Goal: Task Accomplishment & Management: Manage account settings

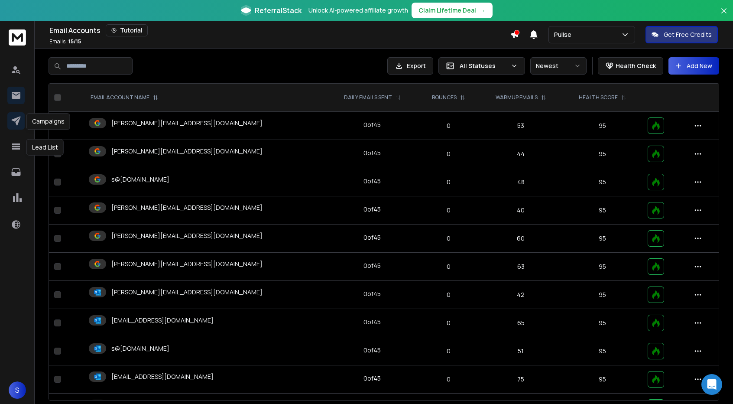
click at [18, 121] on icon at bounding box center [15, 120] width 9 height 9
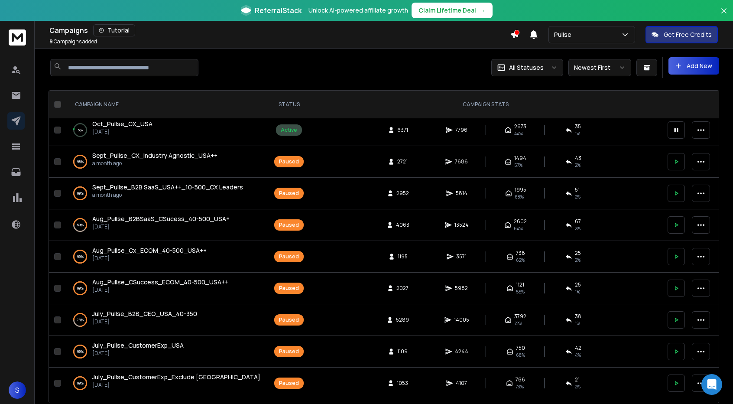
scroll to position [6, 0]
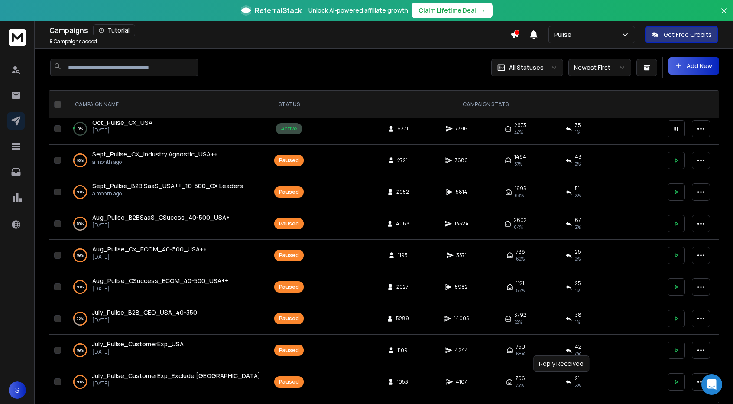
click at [566, 370] on div "Reply Received" at bounding box center [561, 363] width 56 height 16
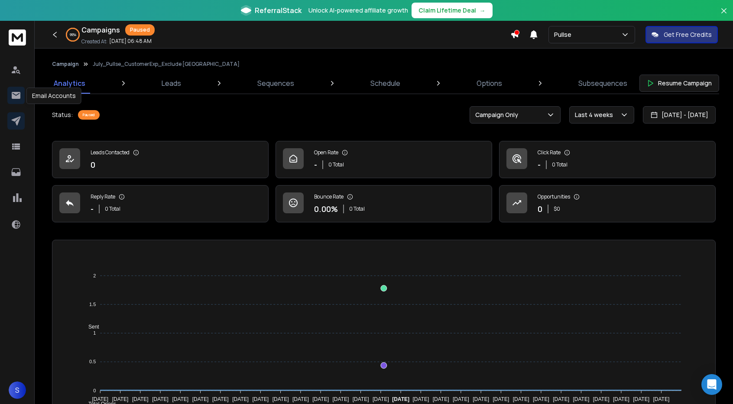
click at [10, 93] on link at bounding box center [15, 95] width 17 height 17
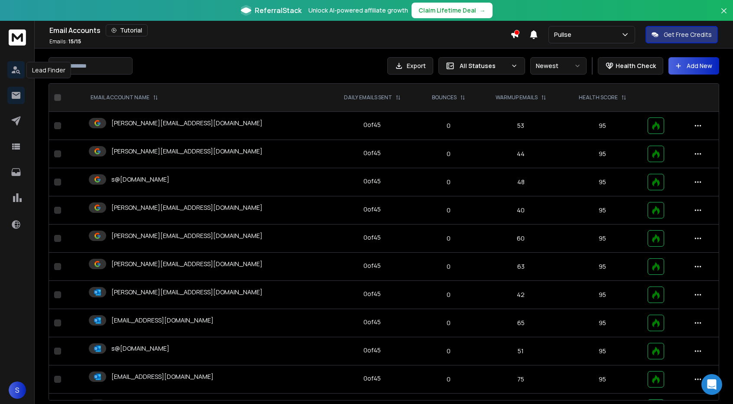
click at [16, 69] on icon at bounding box center [16, 70] width 10 height 10
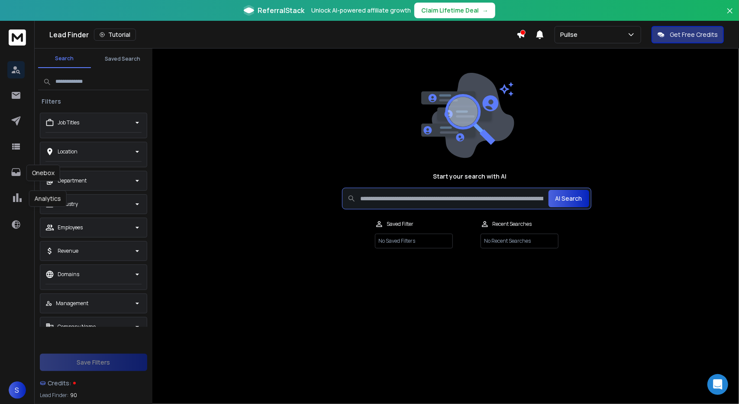
click at [11, 163] on div at bounding box center [17, 146] width 20 height 180
click at [11, 168] on icon at bounding box center [16, 172] width 10 height 10
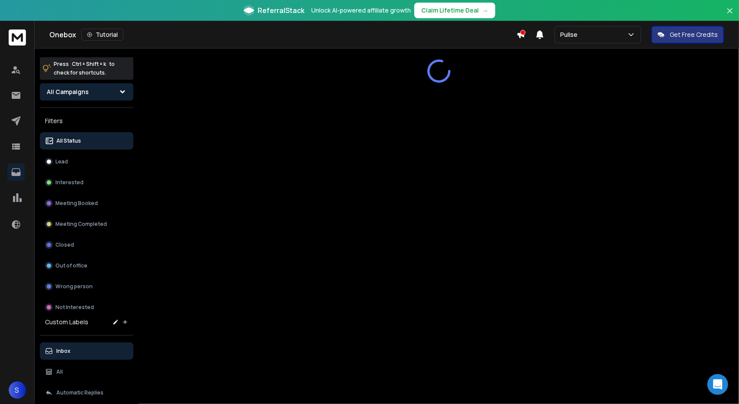
click at [120, 91] on icon at bounding box center [122, 91] width 5 height 3
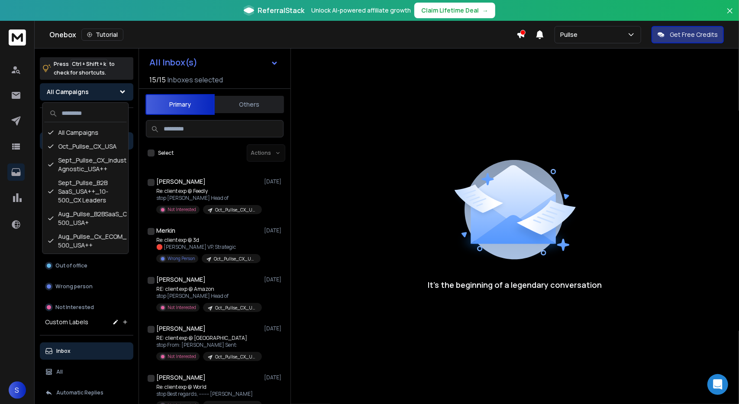
click at [122, 91] on icon at bounding box center [123, 92] width 8 height 8
click at [361, 88] on div "It’s the beginning of a legendary conversation" at bounding box center [515, 219] width 448 height 343
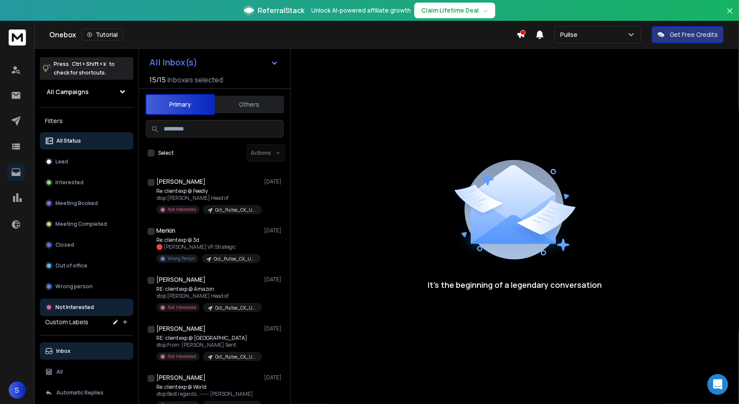
click at [87, 308] on p "Not Interested" at bounding box center [74, 307] width 39 height 7
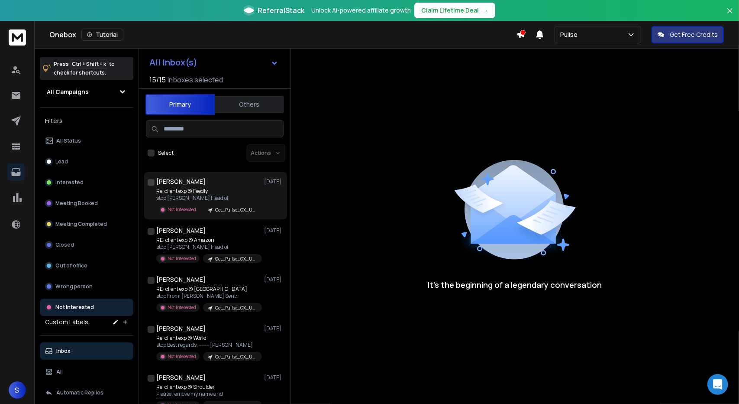
click at [238, 191] on p "Re: client exp @ Feedly" at bounding box center [208, 191] width 104 height 7
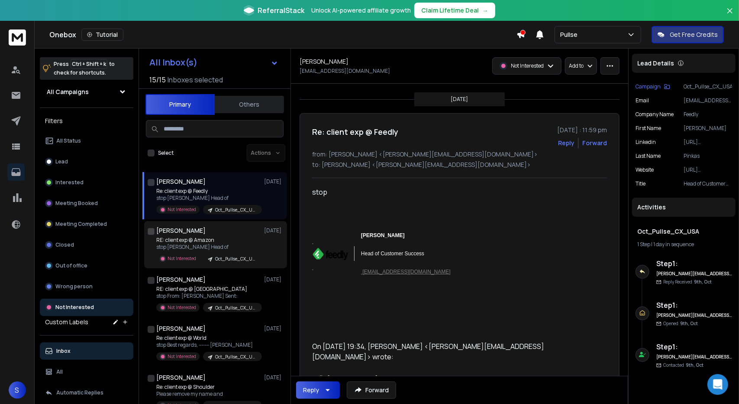
click at [234, 239] on p "RE: client exp @ Amazon" at bounding box center [208, 239] width 104 height 7
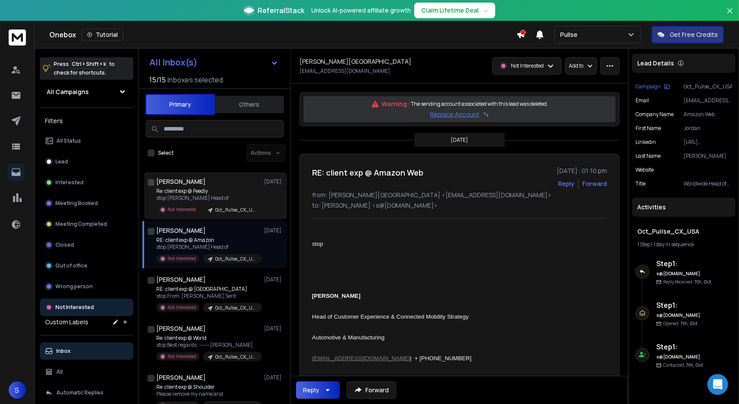
click at [237, 188] on p "Re: client exp @ Feedly" at bounding box center [208, 191] width 104 height 7
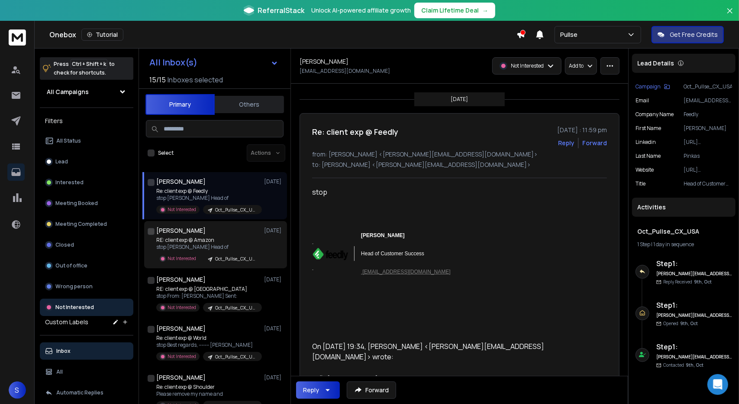
click at [219, 237] on p "RE: client exp @ Amazon" at bounding box center [208, 239] width 104 height 7
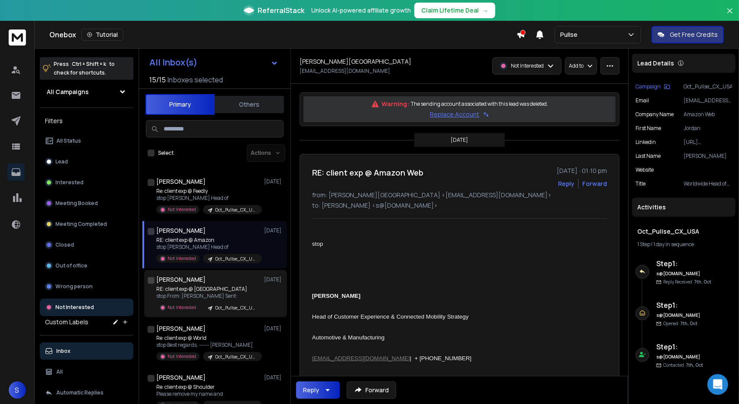
click at [205, 285] on div "[PERSON_NAME] [DATE] RE: client exp @ [GEOGRAPHIC_DATA] stop From: [PERSON_NAME…" at bounding box center [219, 293] width 127 height 37
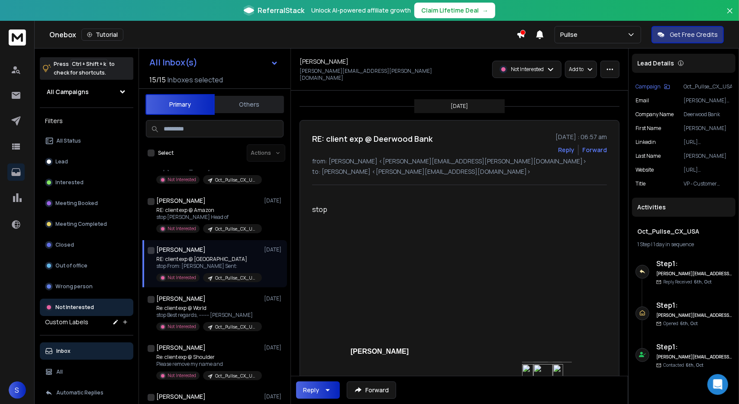
scroll to position [43, 0]
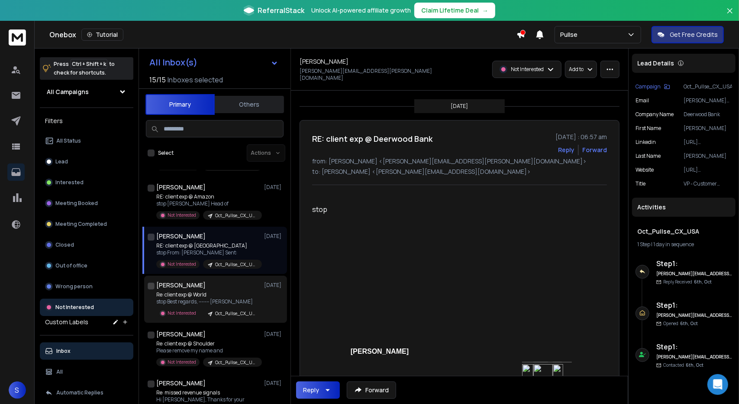
click at [238, 289] on div "[PERSON_NAME] [DATE]" at bounding box center [219, 285] width 127 height 9
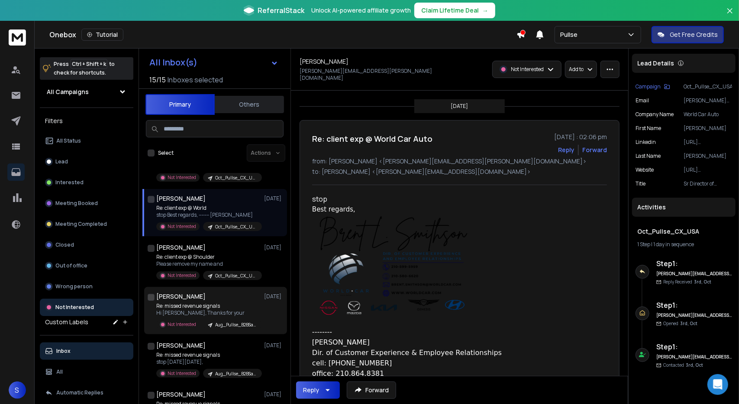
scroll to position [87, 0]
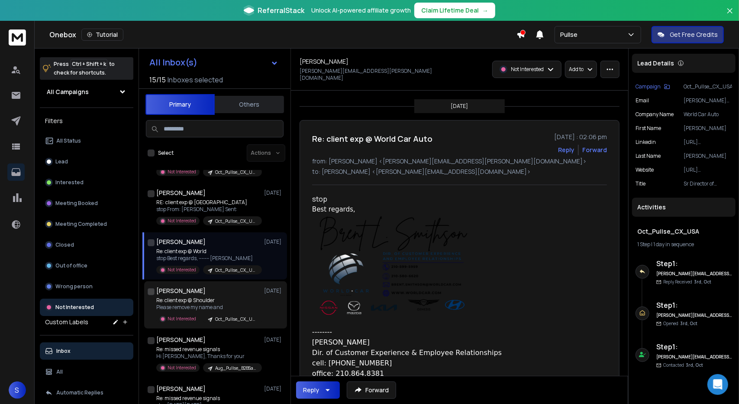
click at [253, 300] on p "Re: client exp @ Shoulder" at bounding box center [208, 300] width 104 height 7
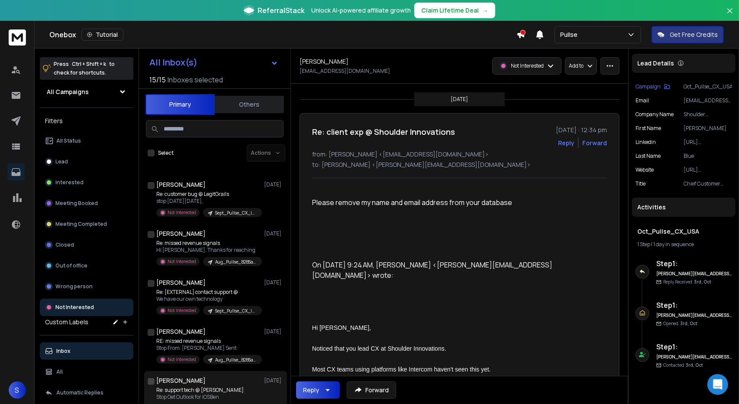
scroll to position [606, 0]
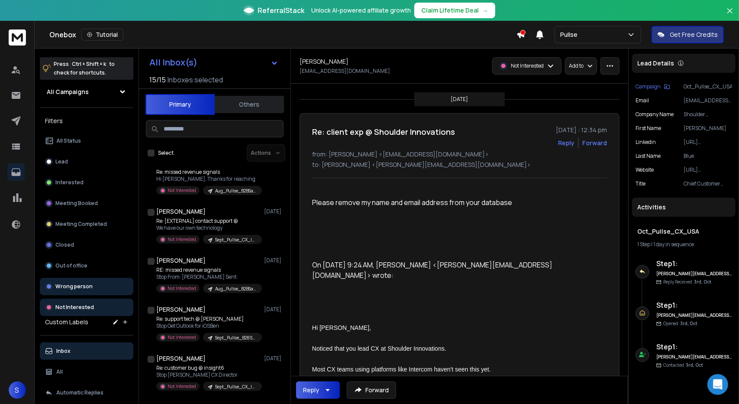
click at [85, 284] on p "Wrong person" at bounding box center [73, 286] width 37 height 7
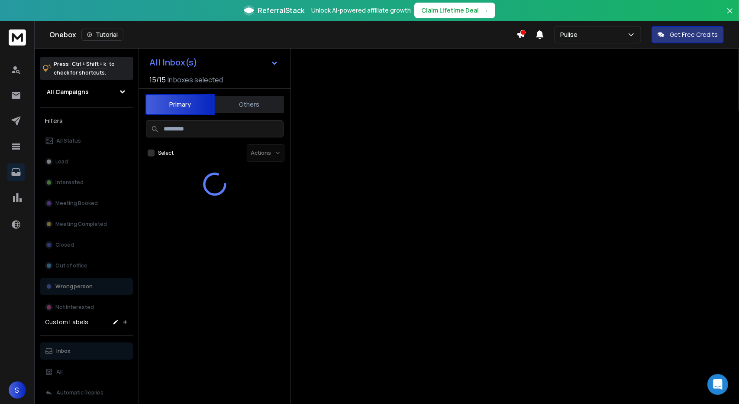
scroll to position [0, 0]
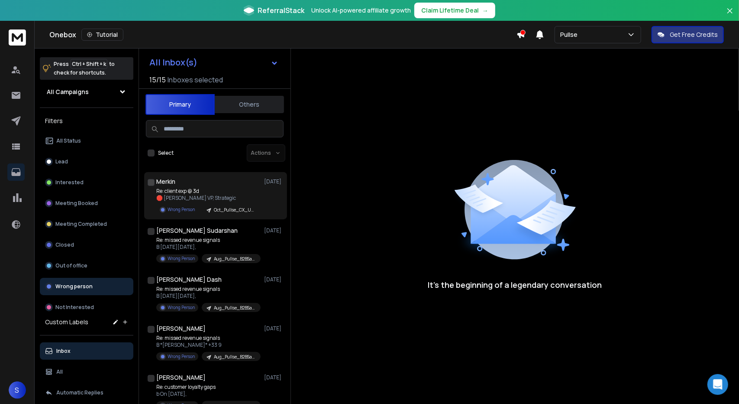
click at [238, 193] on p "Re: client exp @ 3d" at bounding box center [208, 191] width 104 height 7
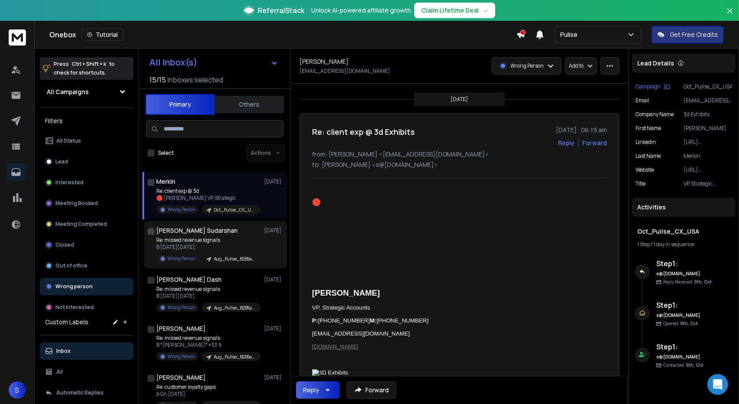
click at [201, 230] on h1 "[PERSON_NAME] Sudarshan" at bounding box center [196, 230] width 81 height 9
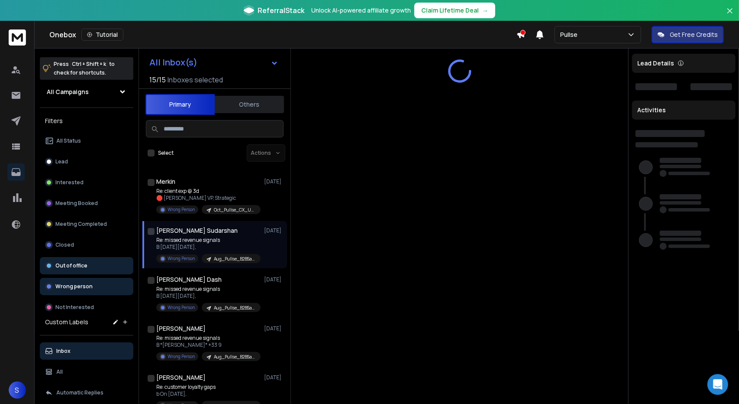
click at [78, 265] on p "Out of office" at bounding box center [71, 265] width 32 height 7
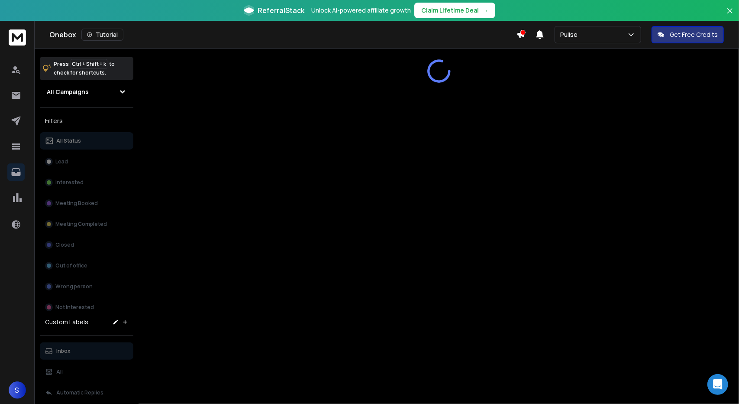
click at [312, 10] on p "Unlock AI-powered affiliate growth" at bounding box center [361, 10] width 100 height 9
click at [313, 11] on p "Unlock AI-powered affiliate growth" at bounding box center [361, 10] width 100 height 9
click at [314, 11] on p "Unlock AI-powered affiliate growth" at bounding box center [361, 10] width 100 height 9
click at [333, 6] on div "ReferralStack Unlock AI-powered affiliate growth Lifetime Deals available!" at bounding box center [327, 10] width 167 height 10
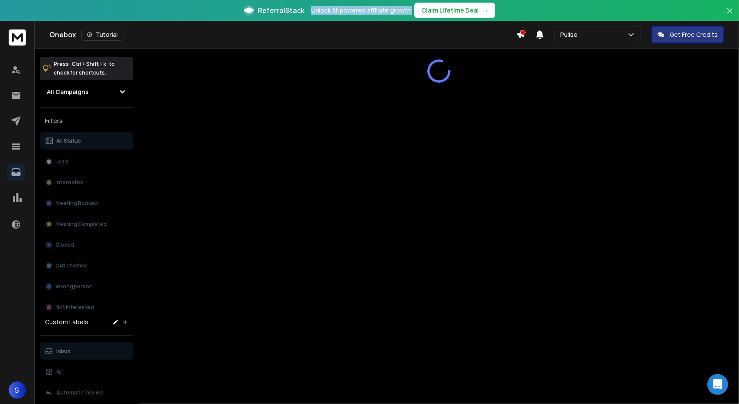
click at [333, 6] on div "ReferralStack Unlock AI-powered affiliate growth Lifetime Deals available!" at bounding box center [327, 10] width 167 height 10
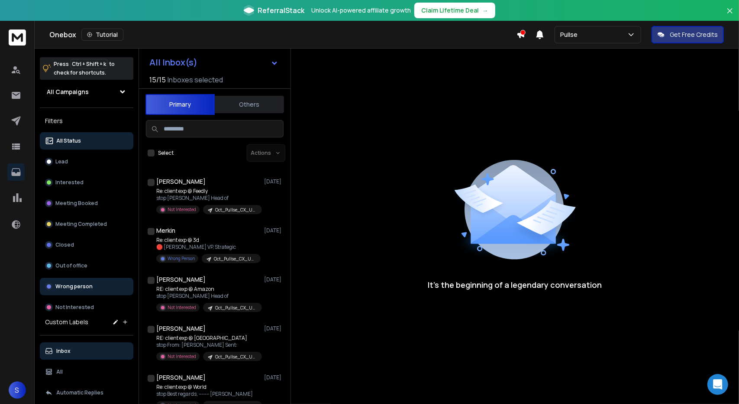
click at [82, 286] on p "Wrong person" at bounding box center [73, 286] width 37 height 7
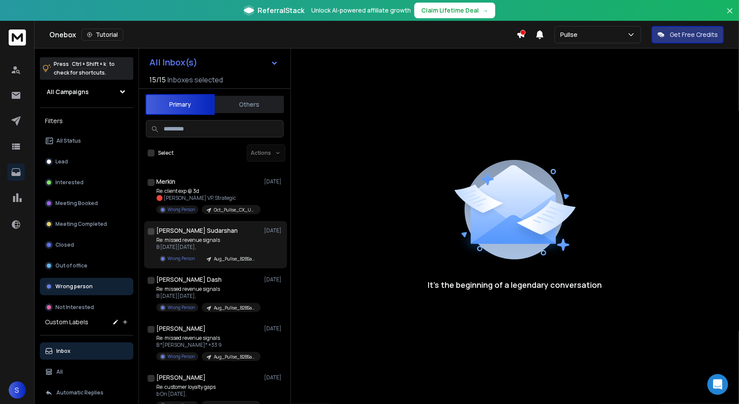
click at [185, 230] on h1 "[PERSON_NAME] Sudarshan" at bounding box center [196, 230] width 81 height 9
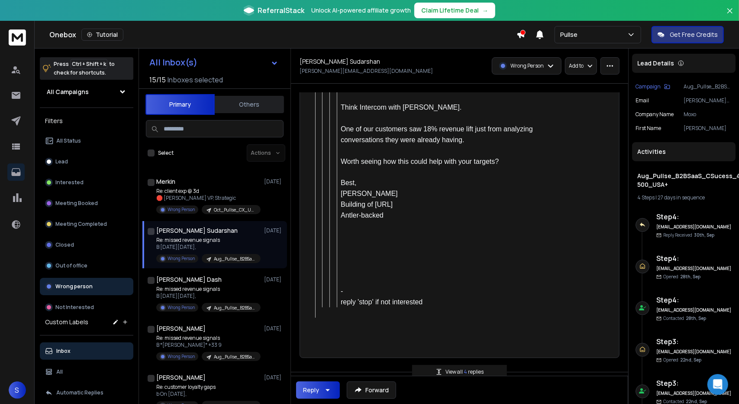
scroll to position [1212, 0]
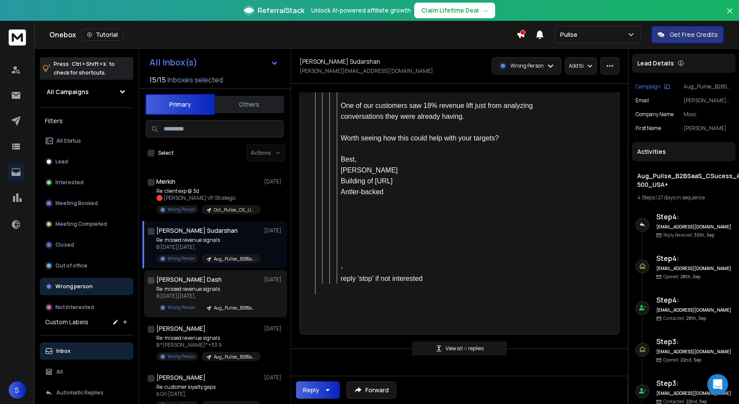
click at [198, 279] on div "Kabita Dash 29 Sep" at bounding box center [219, 279] width 127 height 9
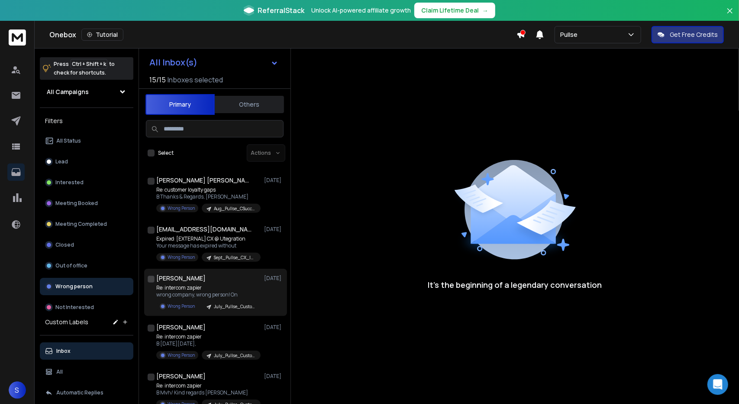
scroll to position [260, 0]
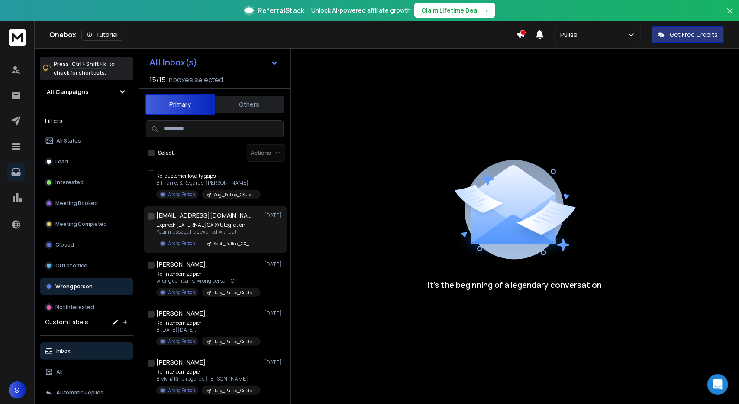
click at [197, 224] on p "Expired: [EXTERNAL] CX @ Utegration" at bounding box center [208, 224] width 104 height 7
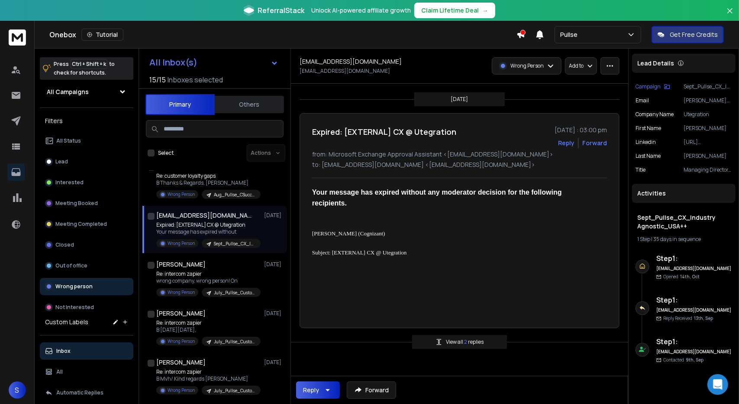
scroll to position [1, 0]
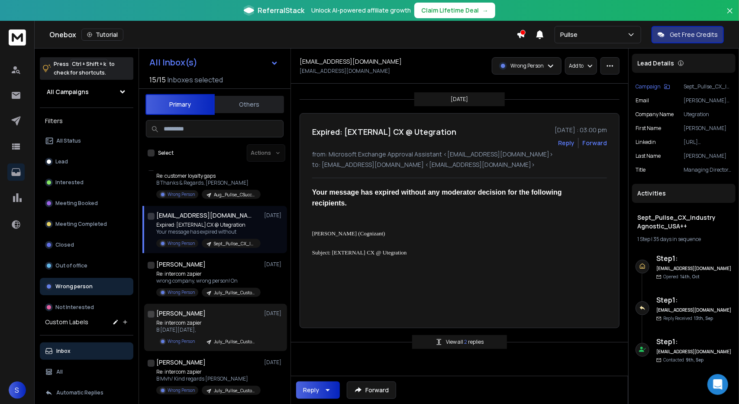
click at [209, 321] on p "Re: intercom zapier" at bounding box center [208, 322] width 104 height 7
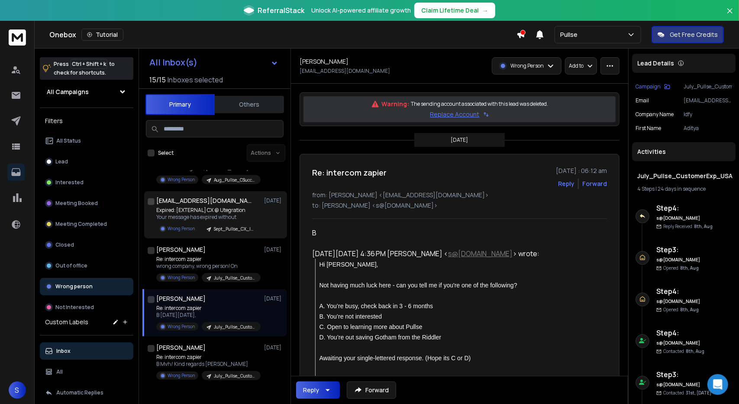
scroll to position [282, 0]
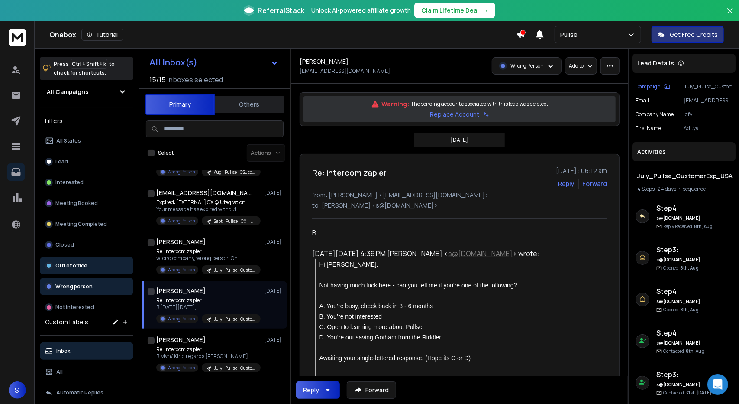
click at [74, 261] on button "Out of office" at bounding box center [87, 265] width 94 height 17
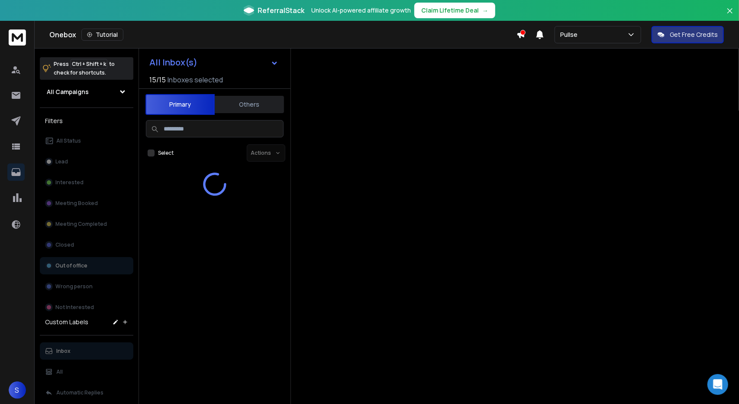
scroll to position [0, 0]
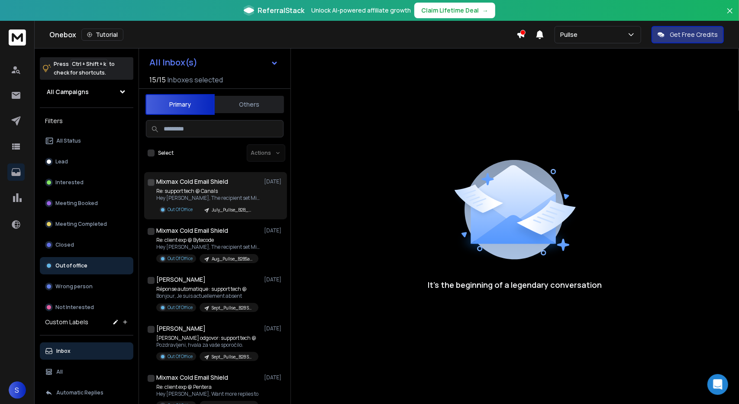
click at [219, 188] on p "Re: support tech @ Canals" at bounding box center [208, 191] width 104 height 7
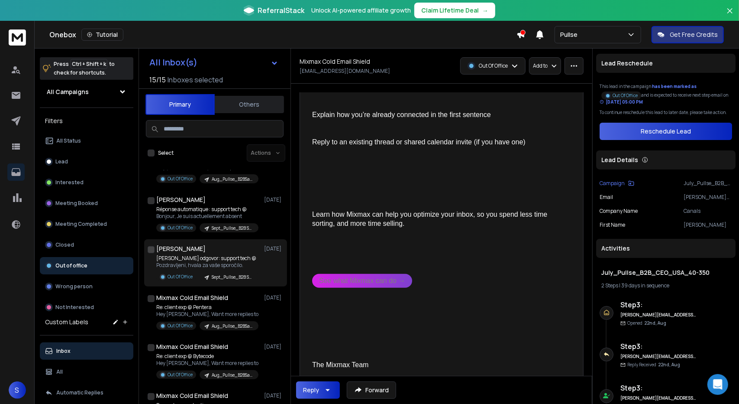
scroll to position [87, 0]
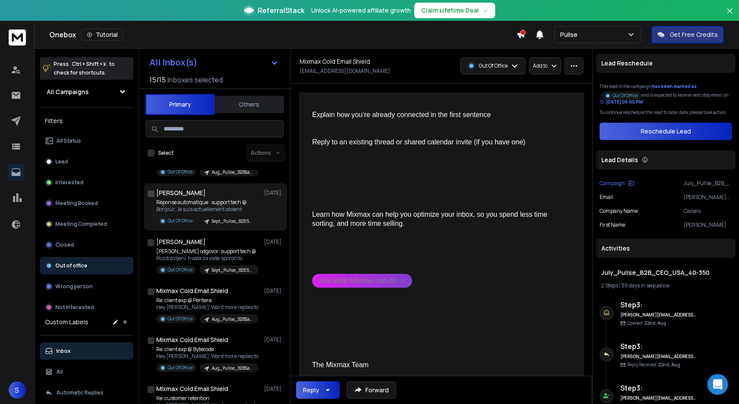
click at [223, 206] on p "Bonjour, Je suis actuellement absent" at bounding box center [207, 209] width 102 height 7
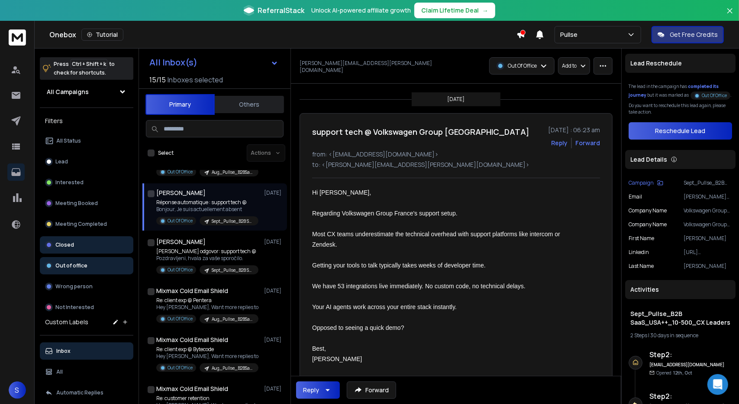
click at [80, 245] on button "Closed" at bounding box center [87, 244] width 94 height 17
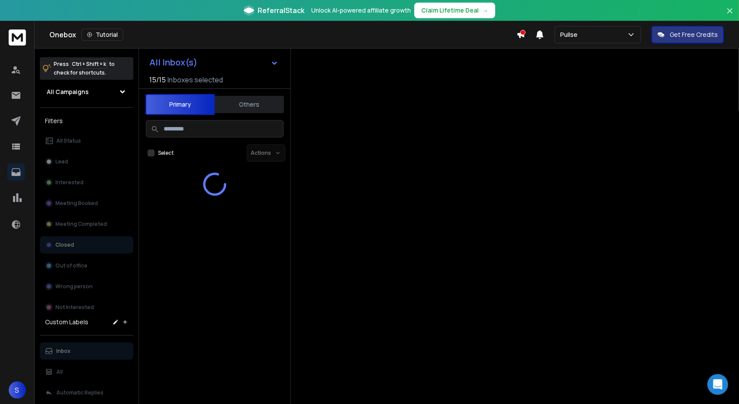
scroll to position [0, 0]
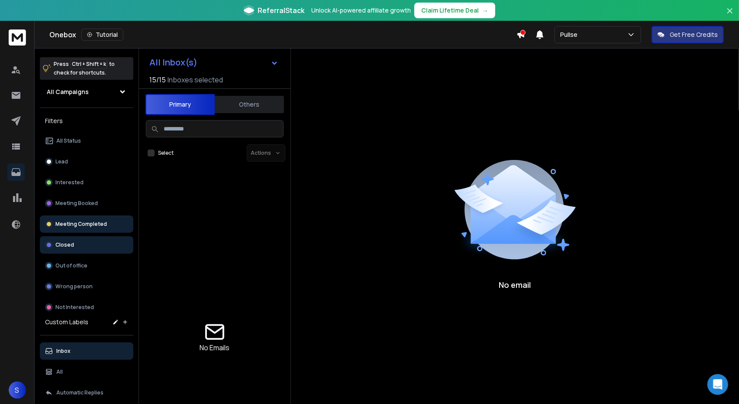
click at [84, 217] on button "Meeting Completed" at bounding box center [87, 223] width 94 height 17
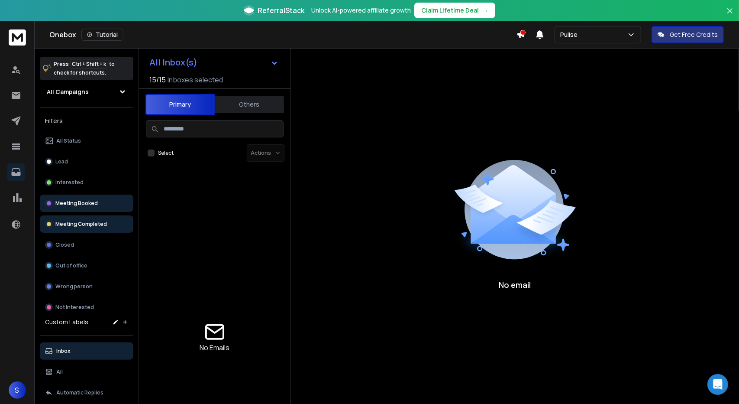
click at [91, 205] on p "Meeting Booked" at bounding box center [76, 203] width 42 height 7
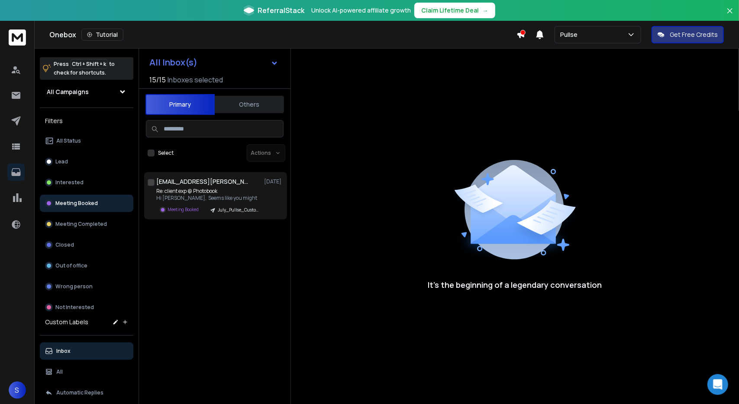
click at [212, 188] on p "Re: client exp @ Photobook" at bounding box center [208, 191] width 104 height 7
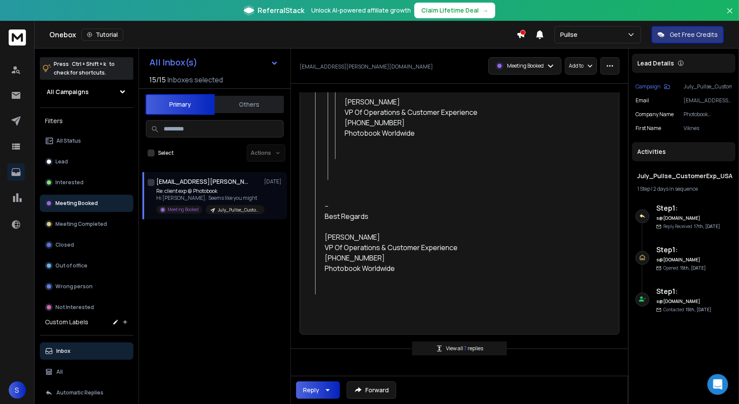
scroll to position [1346, 0]
drag, startPoint x: 408, startPoint y: 233, endPoint x: 311, endPoint y: 237, distance: 96.7
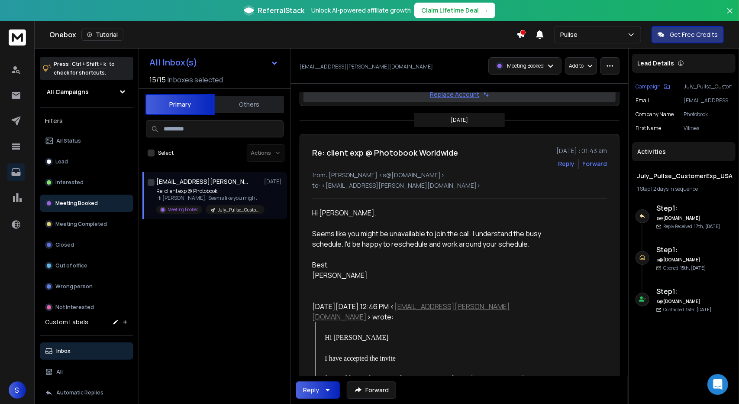
scroll to position [0, 0]
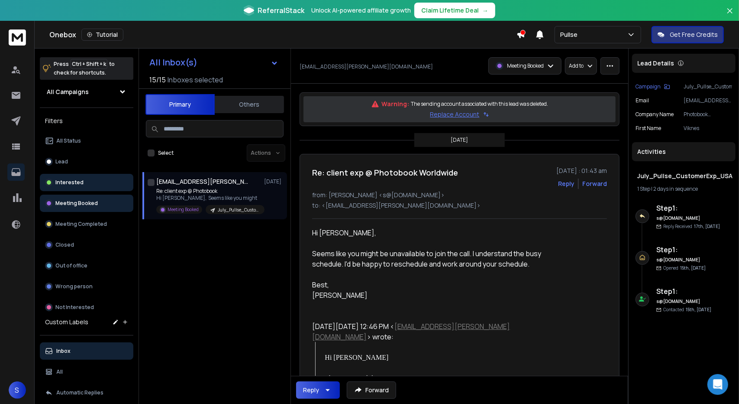
click at [86, 179] on button "Interested" at bounding box center [87, 182] width 94 height 17
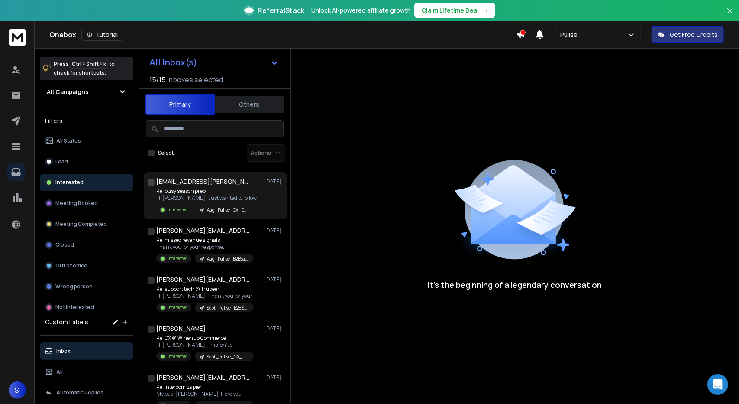
click at [242, 186] on div "samira.alaaeldin@virtualworkernow.com 19 Sep Re: busy season prep Hi Sameera, J…" at bounding box center [219, 195] width 127 height 37
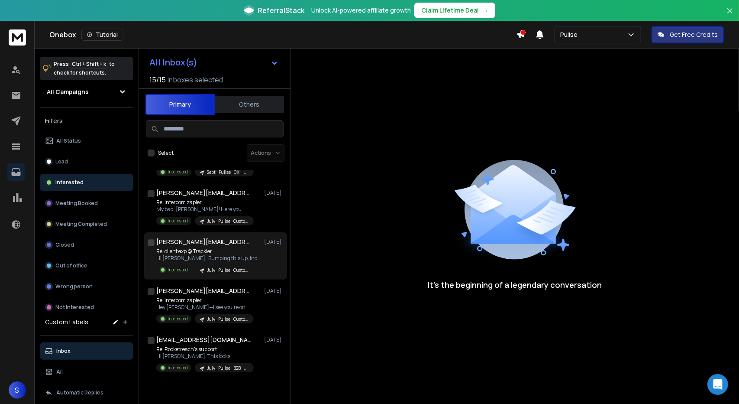
scroll to position [184, 0]
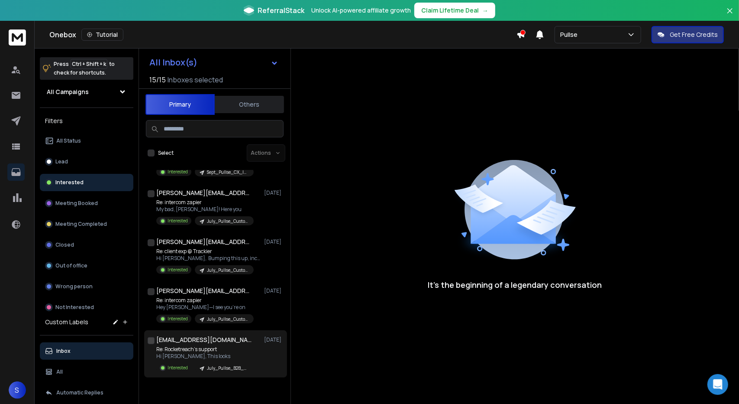
click at [222, 348] on p "Re: Rocketreach's support" at bounding box center [204, 349] width 97 height 7
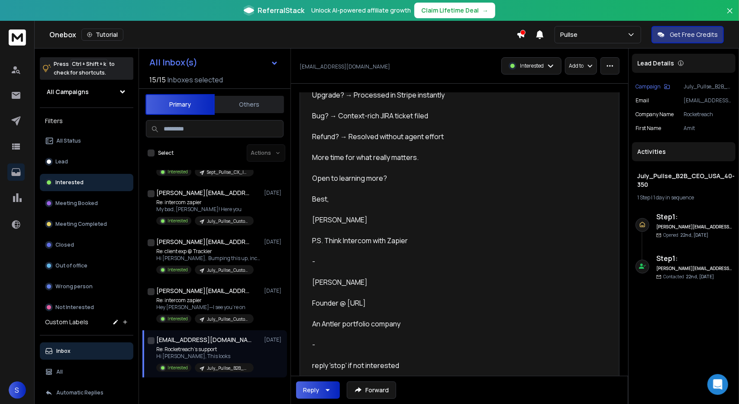
scroll to position [349, 0]
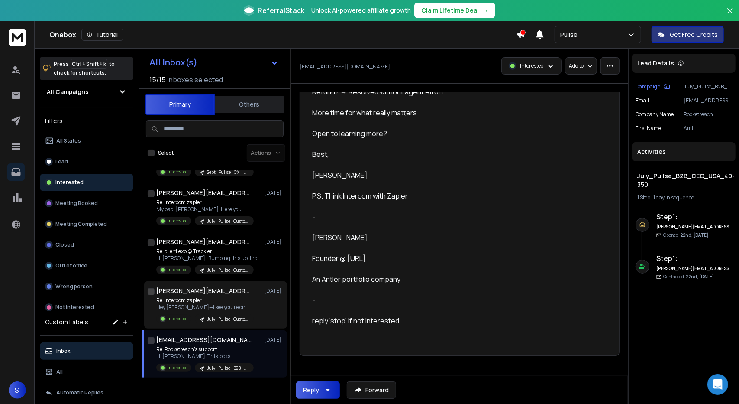
click at [225, 294] on div "tim.schaefer@grover.com 05 Aug Re: intercom zapier Hey Tim—I see you’re on Inte…" at bounding box center [219, 304] width 127 height 37
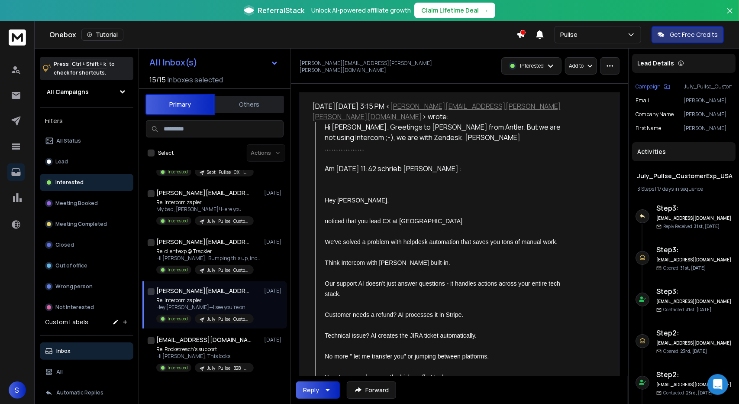
scroll to position [113, 0]
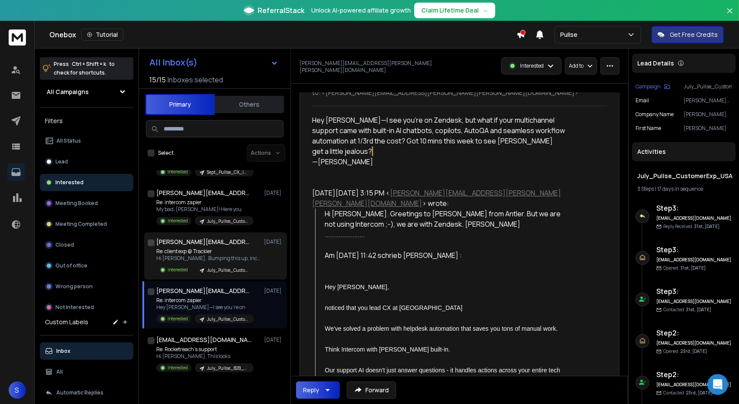
click at [262, 246] on div "anchal@trackier.com 25 Aug Re: client exp @ Trackier Hi Anchal, Bumping this up…" at bounding box center [219, 255] width 127 height 37
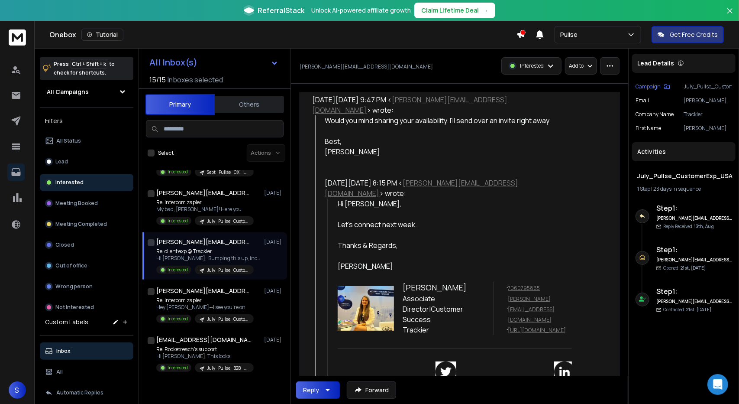
scroll to position [217, 0]
click at [376, 286] on img at bounding box center [366, 307] width 56 height 45
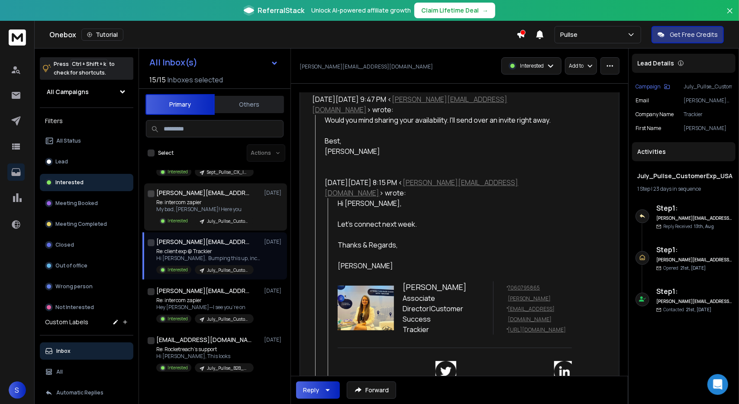
click at [252, 194] on div "hitesh.dua@huru.co 25 Aug" at bounding box center [219, 192] width 127 height 9
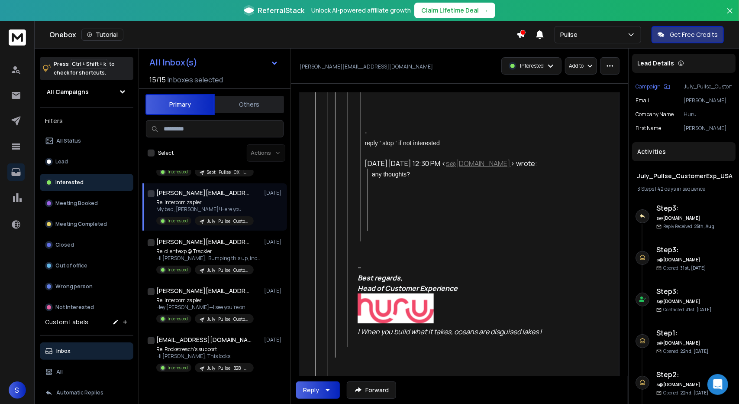
scroll to position [953, 0]
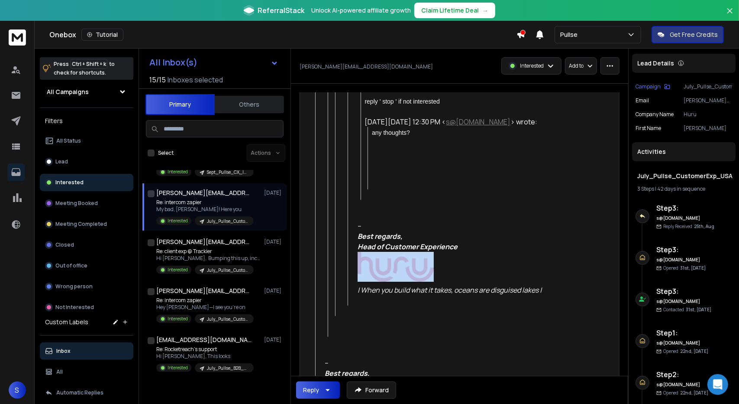
drag, startPoint x: 475, startPoint y: 279, endPoint x: 325, endPoint y: 275, distance: 149.9
click at [511, 220] on div at bounding box center [461, 215] width 207 height 10
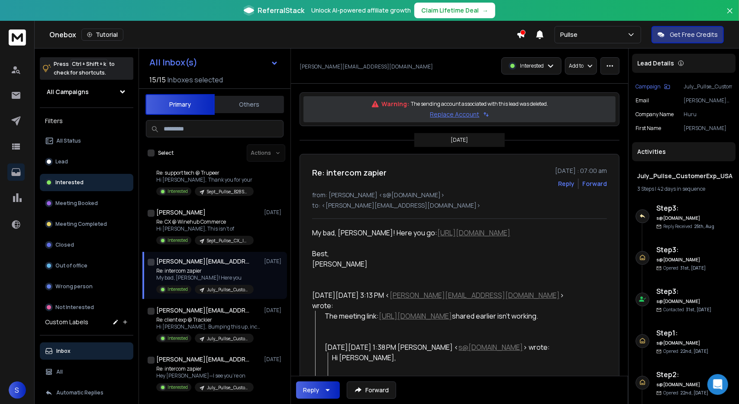
scroll to position [98, 0]
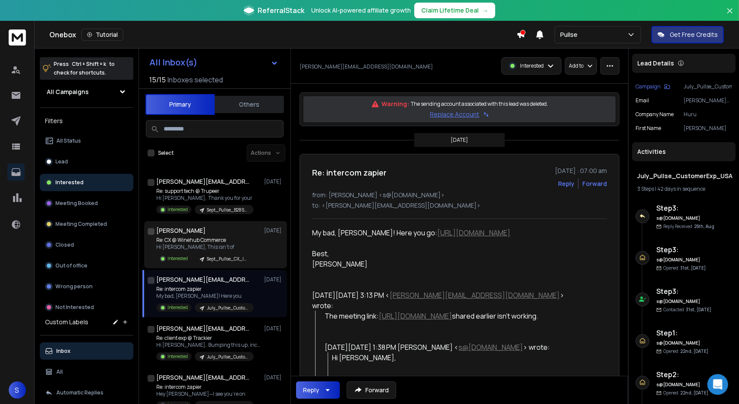
click at [193, 242] on p "Re: CX @ Winehub Commerce" at bounding box center [204, 239] width 97 height 7
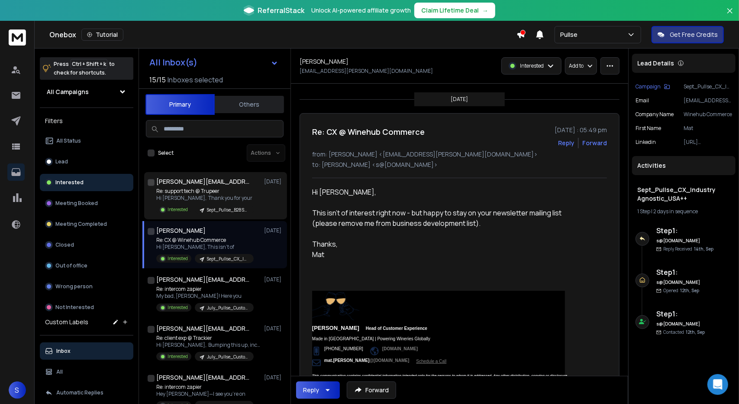
click at [218, 190] on p "Re: support tech @ Trupeer" at bounding box center [204, 191] width 97 height 7
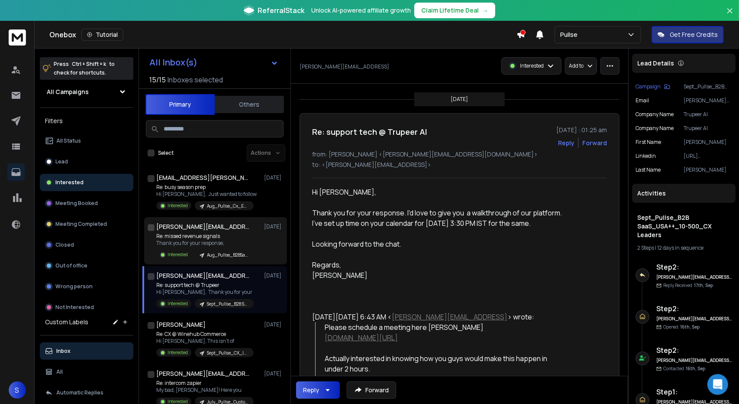
scroll to position [0, 0]
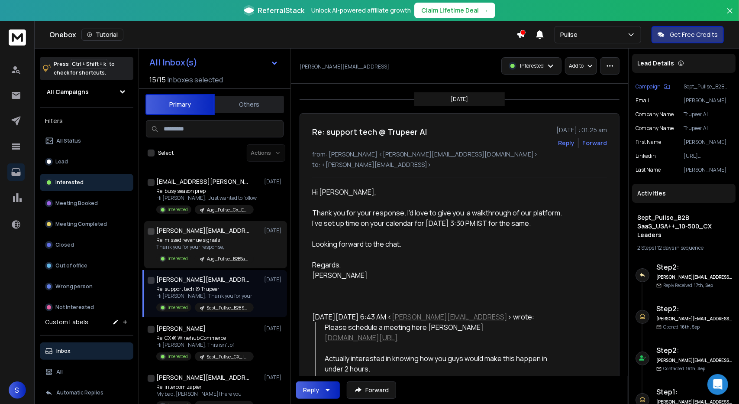
click at [255, 232] on div "dylan@subject.com 19 Sep" at bounding box center [219, 230] width 127 height 9
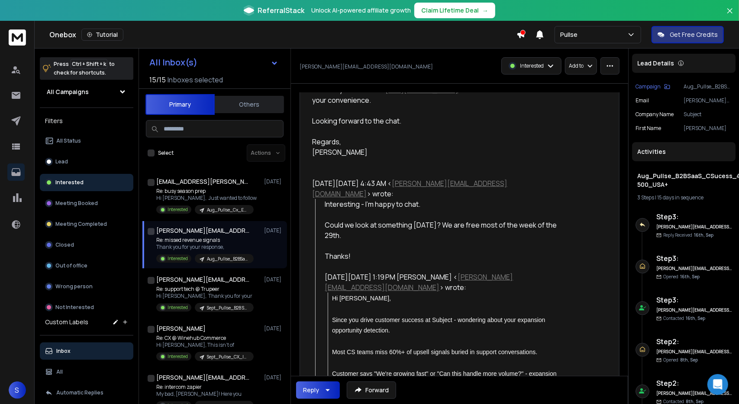
scroll to position [130, 0]
